Goal: Navigation & Orientation: Find specific page/section

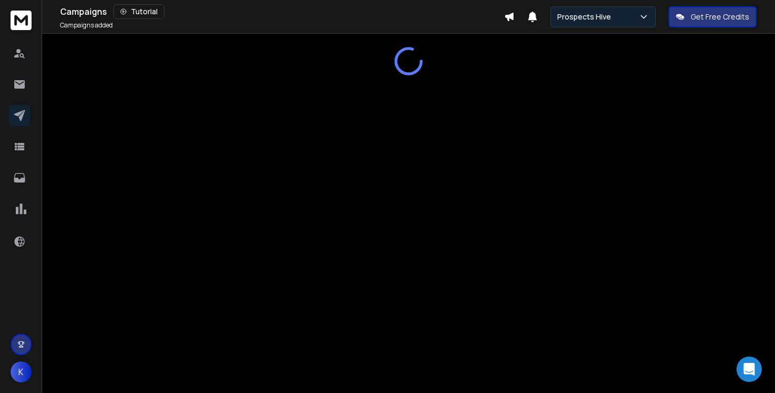
click at [604, 16] on p "Prospects Hive" at bounding box center [586, 17] width 58 height 11
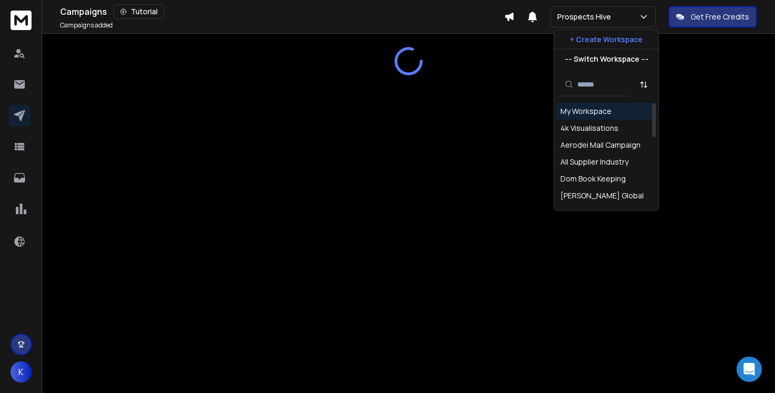
click at [577, 113] on div "My Workspace" at bounding box center [585, 111] width 51 height 11
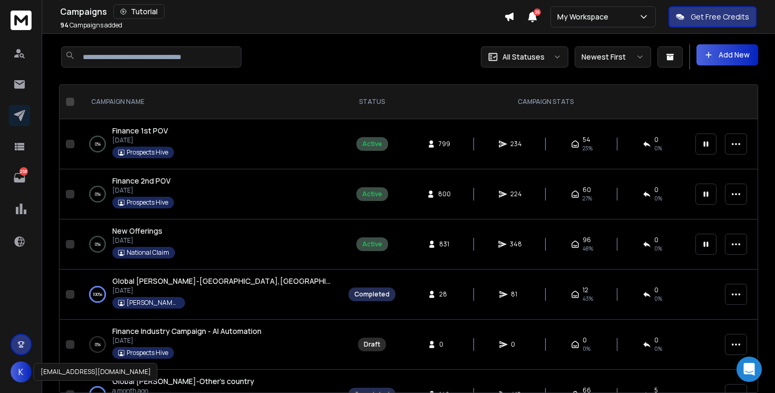
click at [17, 373] on span "K" at bounding box center [21, 371] width 21 height 21
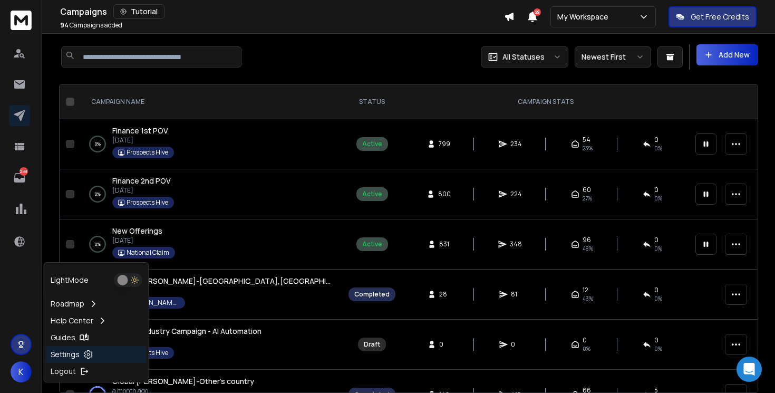
click at [77, 352] on p "Settings" at bounding box center [65, 354] width 29 height 11
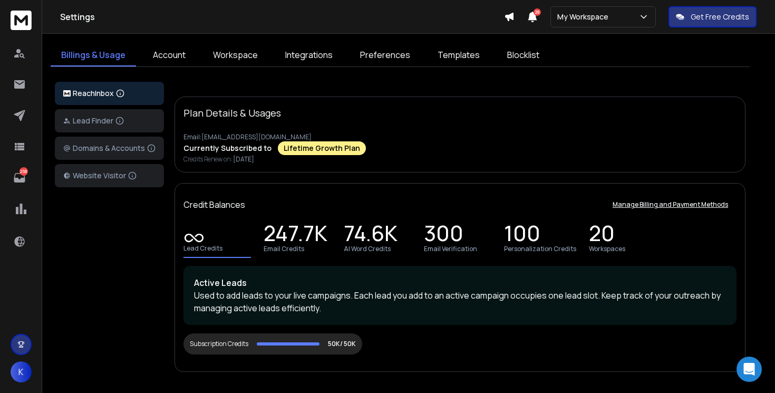
click at [170, 59] on link "Account" at bounding box center [169, 55] width 54 height 22
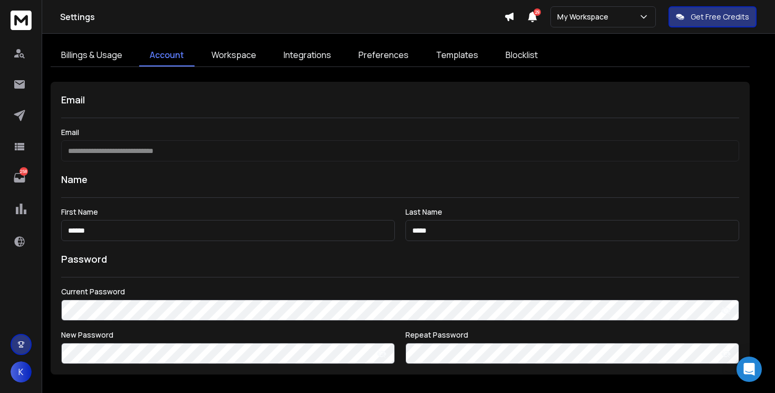
click at [238, 58] on link "Workspace" at bounding box center [234, 55] width 66 height 22
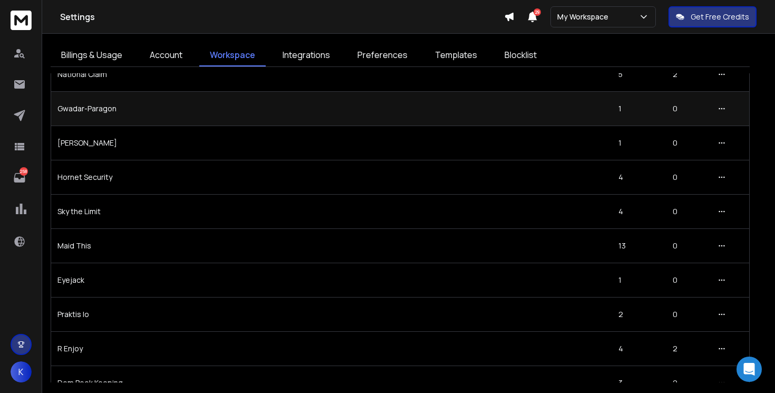
scroll to position [408, 0]
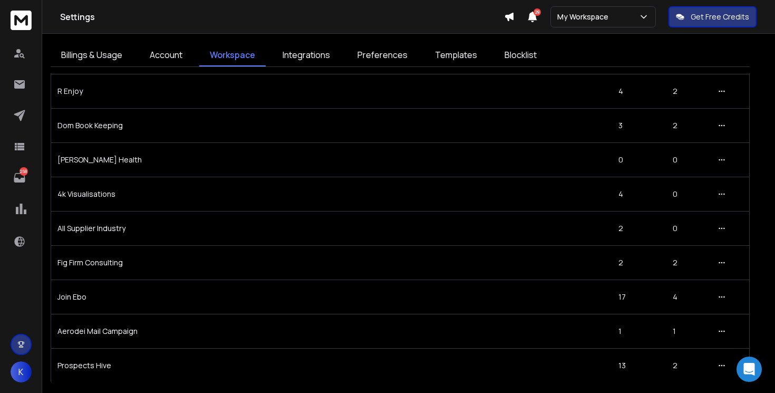
click at [307, 61] on link "Integrations" at bounding box center [306, 55] width 69 height 22
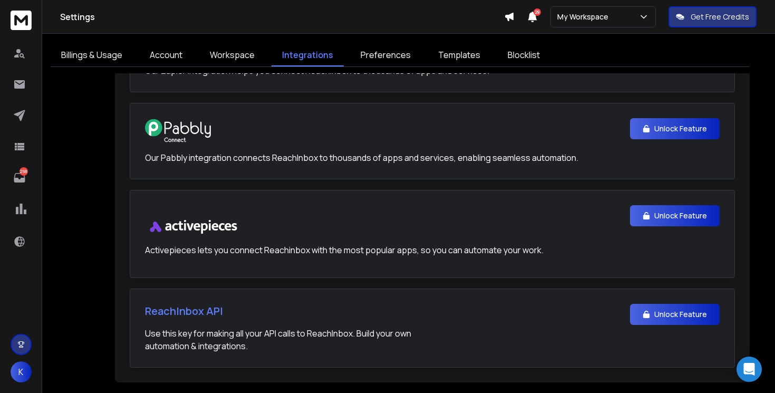
scroll to position [8, 0]
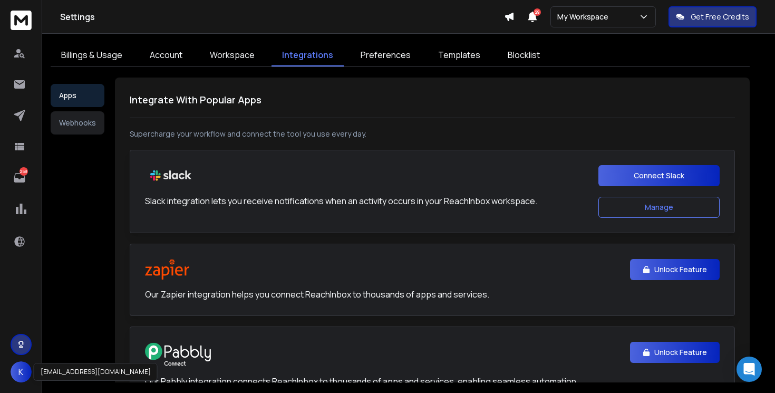
click at [20, 373] on span "K" at bounding box center [21, 371] width 21 height 21
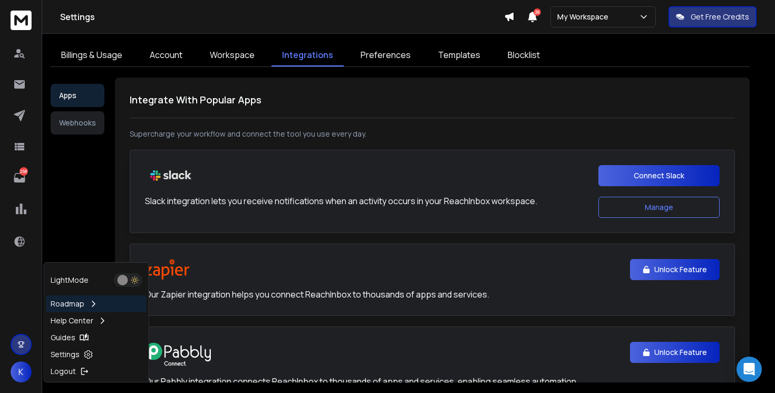
click at [76, 303] on p "Roadmap" at bounding box center [68, 303] width 34 height 11
